Goal: Task Accomplishment & Management: Use online tool/utility

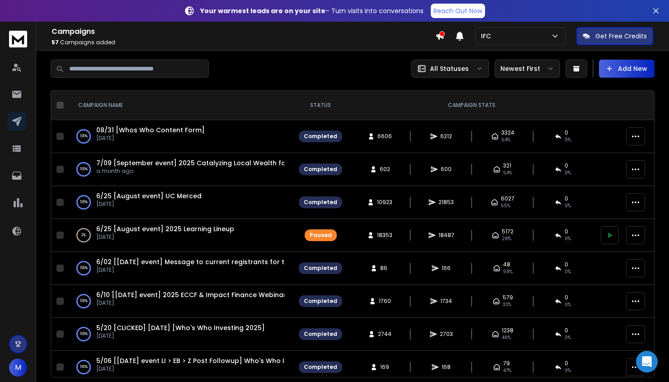
click at [611, 236] on icon at bounding box center [611, 235] width 4 height 5
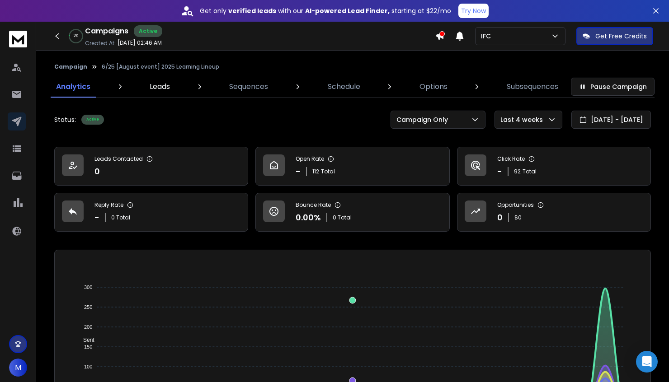
click at [162, 92] on link "Leads" at bounding box center [159, 87] width 31 height 22
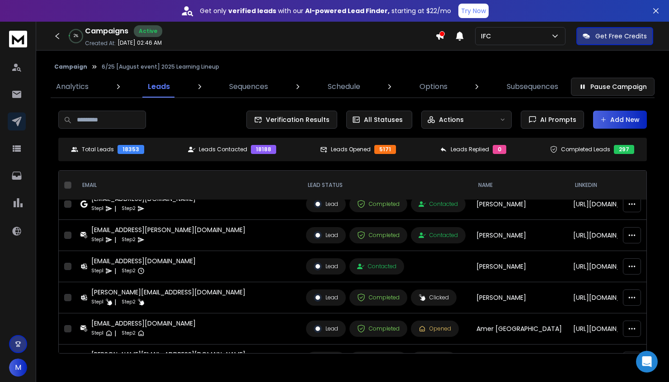
scroll to position [7, 0]
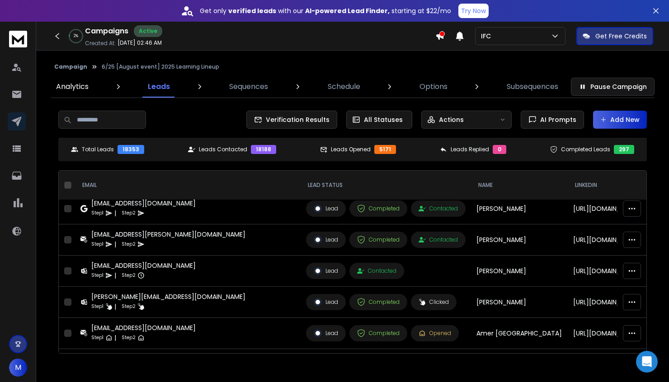
click at [71, 94] on link "Analytics" at bounding box center [72, 87] width 43 height 22
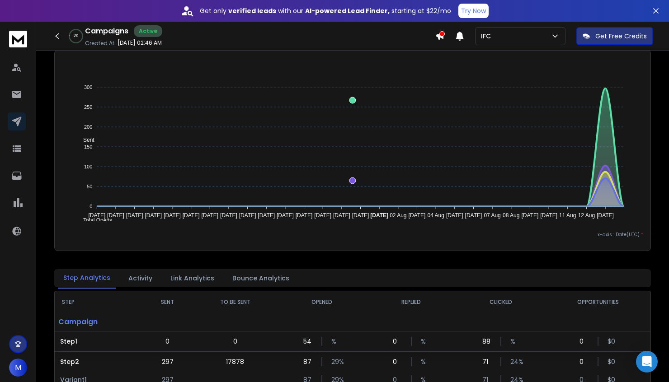
scroll to position [225, 0]
